Goal: Task Accomplishment & Management: Complete application form

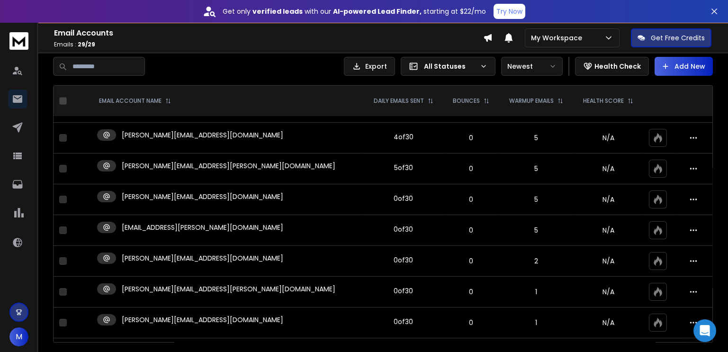
scroll to position [656, 0]
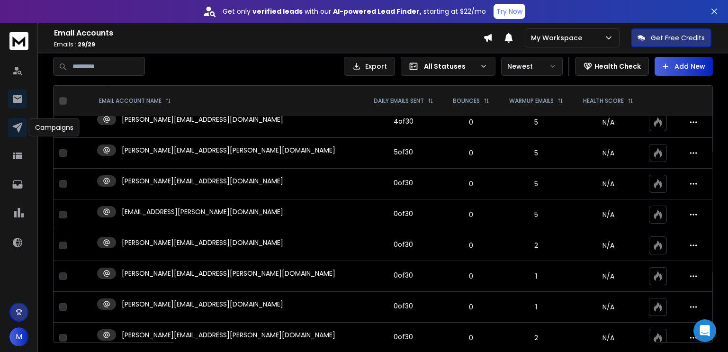
click at [23, 132] on link at bounding box center [17, 127] width 19 height 19
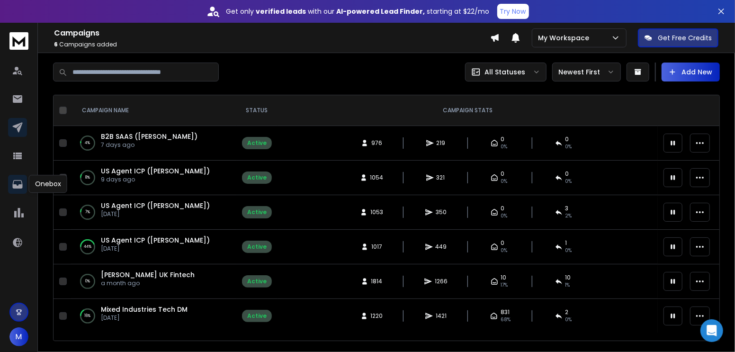
click at [15, 192] on link at bounding box center [17, 184] width 19 height 19
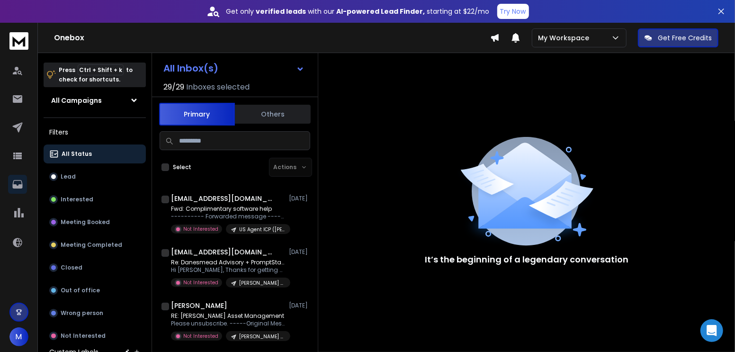
click at [727, 13] on div "Get only verified leads with our AI-powered Lead Finder, starting at $22/mo Try…" at bounding box center [367, 11] width 735 height 23
click at [718, 12] on icon at bounding box center [721, 11] width 9 height 9
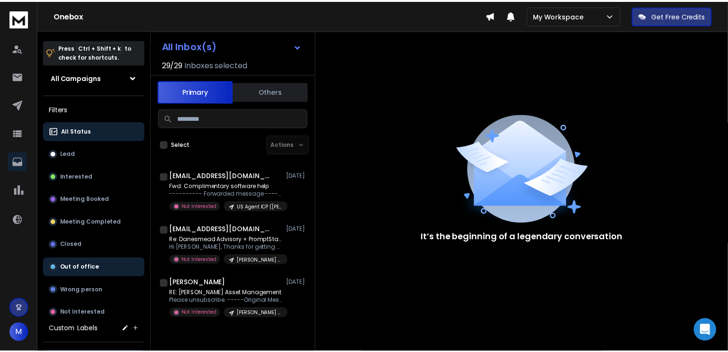
scroll to position [163, 0]
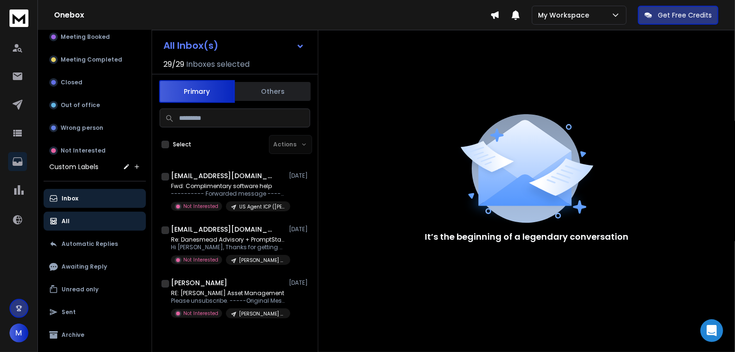
click at [104, 226] on button "All" at bounding box center [95, 221] width 102 height 19
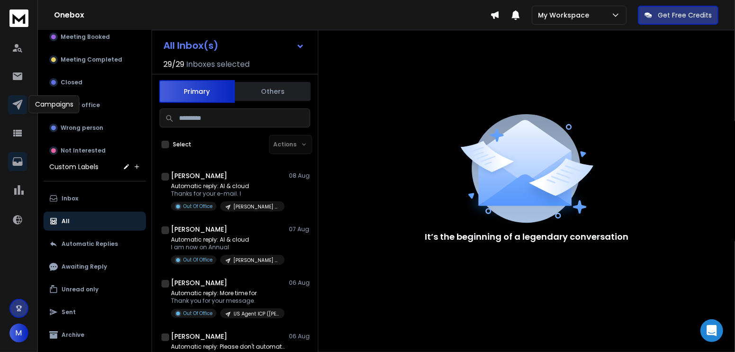
click at [12, 97] on link at bounding box center [17, 104] width 19 height 19
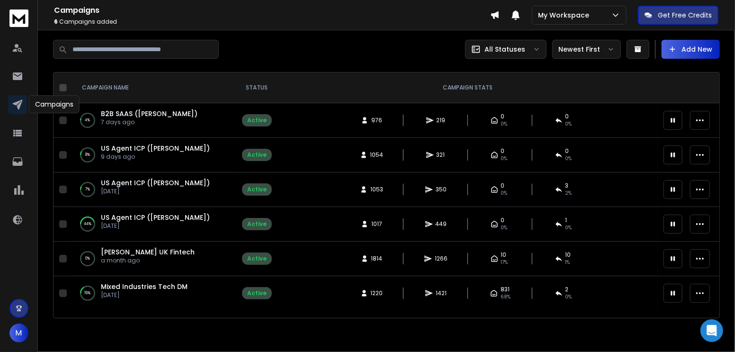
click at [707, 126] on button "button" at bounding box center [700, 120] width 20 height 19
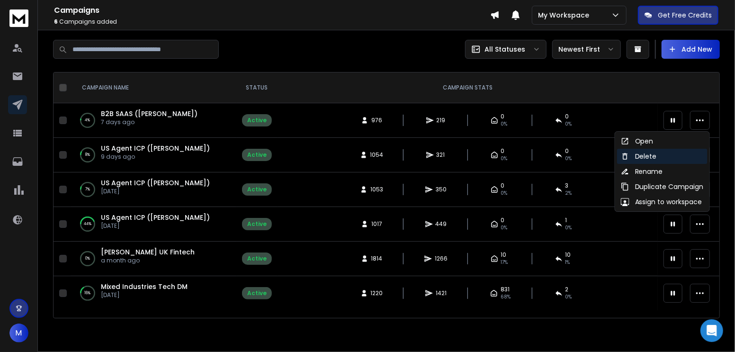
click at [361, 54] on div at bounding box center [219, 49] width 333 height 19
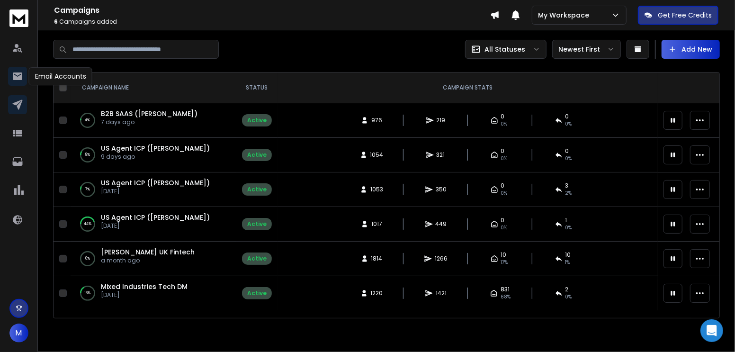
drag, startPoint x: 21, startPoint y: 86, endPoint x: 21, endPoint y: 81, distance: 5.7
click at [21, 81] on div at bounding box center [19, 78] width 22 height 23
click at [21, 81] on icon at bounding box center [17, 76] width 11 height 11
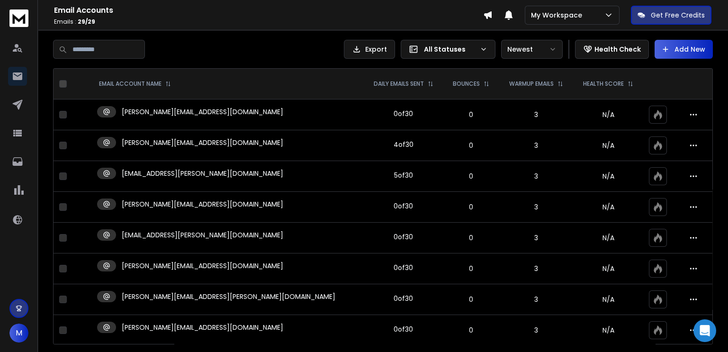
click at [129, 54] on input at bounding box center [99, 49] width 92 height 19
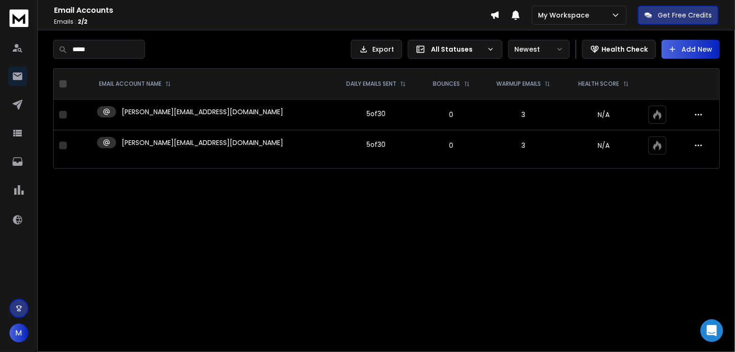
type input "*****"
click at [18, 108] on icon at bounding box center [17, 104] width 10 height 10
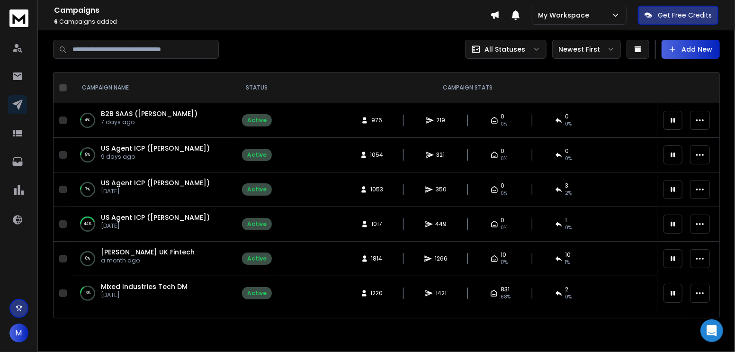
click at [680, 55] on button "Add New" at bounding box center [691, 49] width 58 height 19
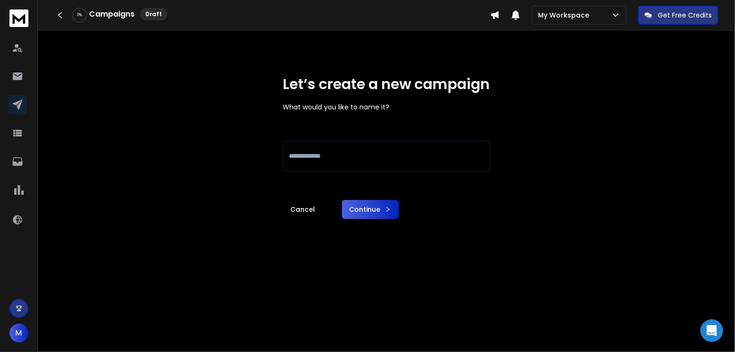
click at [333, 169] on input at bounding box center [386, 155] width 207 height 31
type input "**********"
click at [359, 216] on button "Continue" at bounding box center [370, 209] width 57 height 19
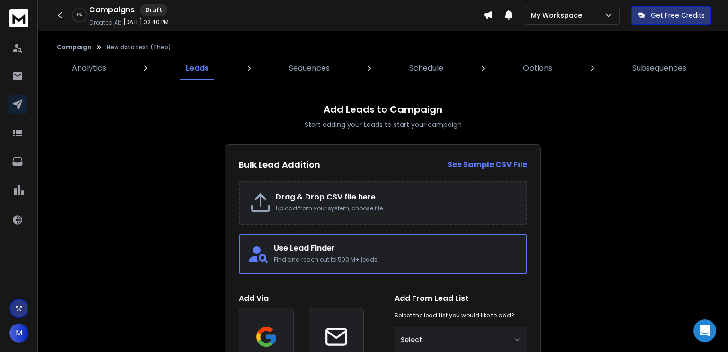
click at [323, 240] on div "Use Lead Finder Find and reach out to 500 M+ leads" at bounding box center [383, 254] width 288 height 40
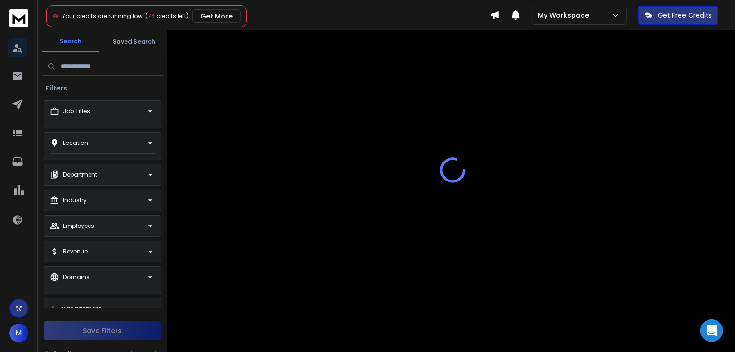
click at [323, 240] on div at bounding box center [453, 170] width 542 height 264
